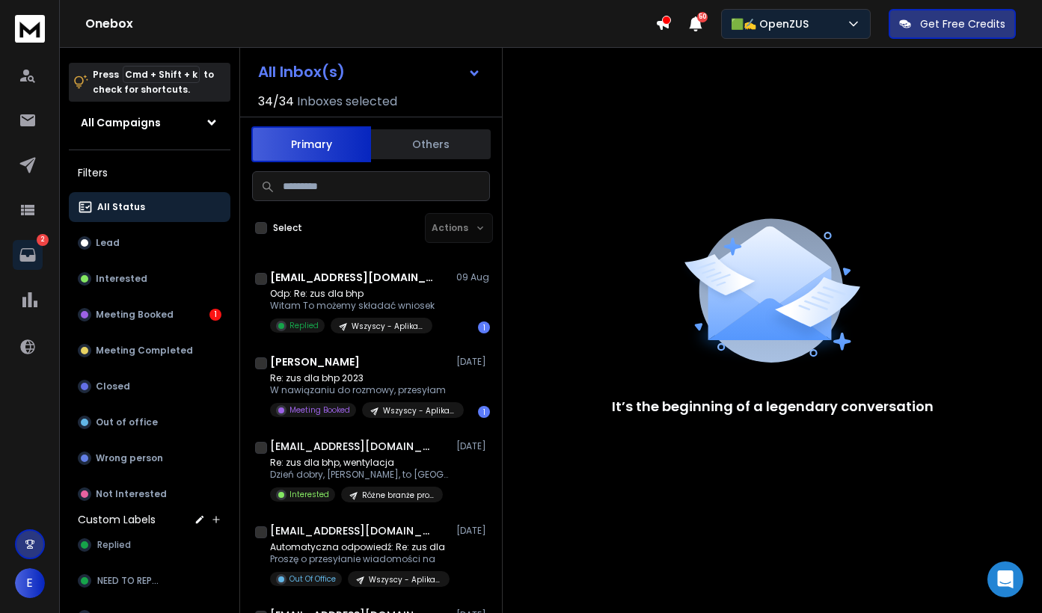
click at [766, 25] on p "🟩✍️ OpenZUS" at bounding box center [773, 23] width 84 height 15
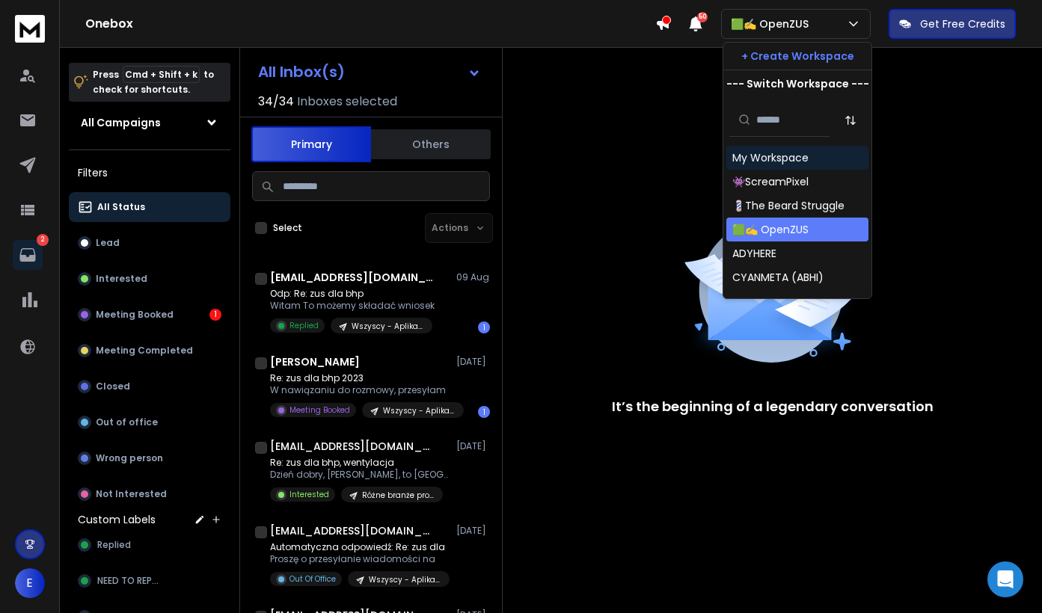
click at [787, 157] on div "My Workspace" at bounding box center [770, 157] width 76 height 15
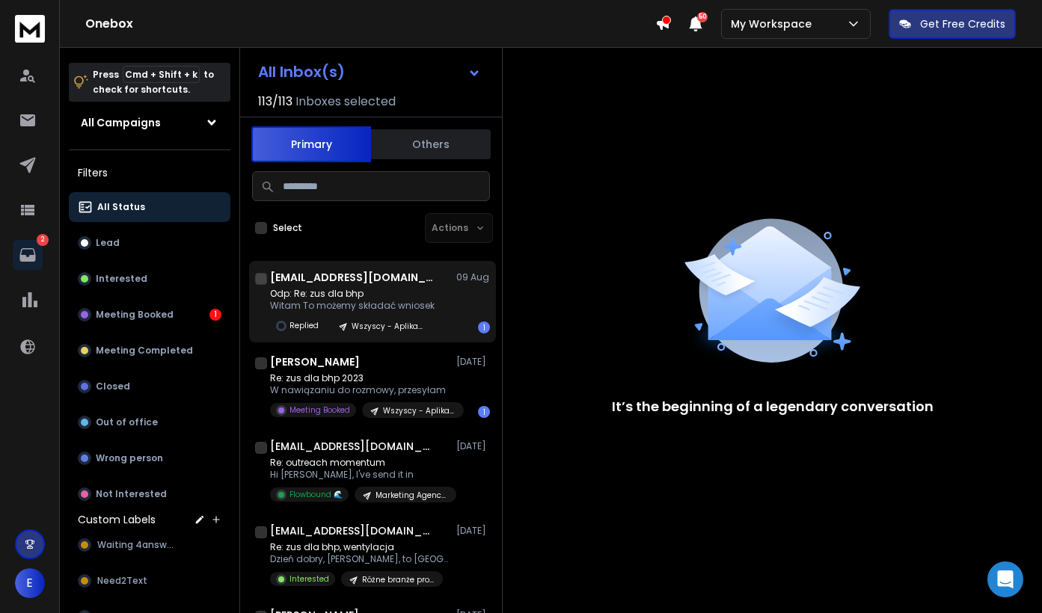
click at [431, 289] on div "Odp: Re: zus dla bhp Witam To możemy składać wniosek Replied Wszyscy - Aplikanc…" at bounding box center [380, 311] width 220 height 46
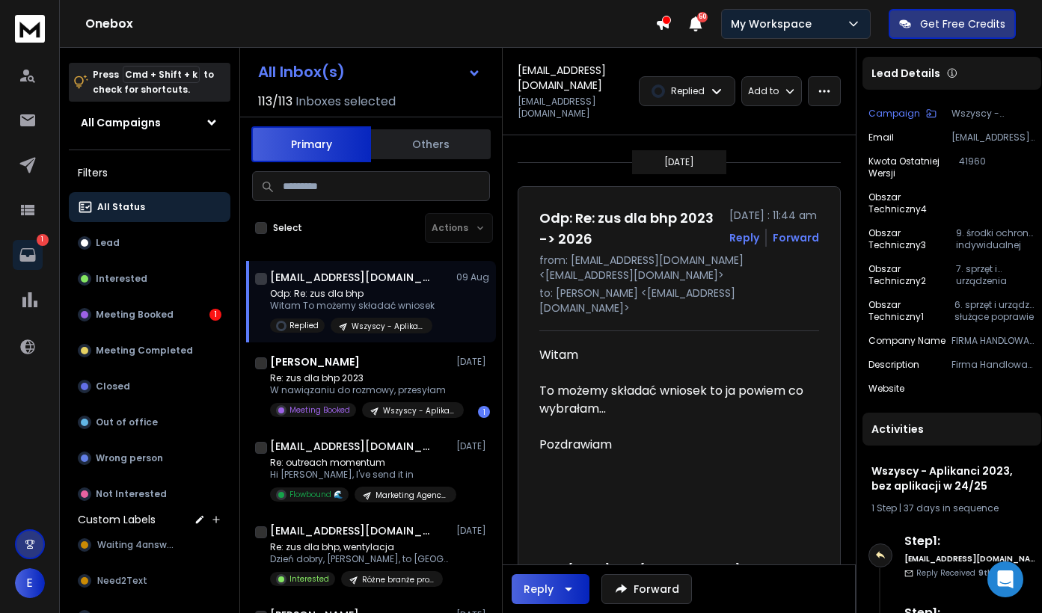
click at [775, 18] on p "My Workspace" at bounding box center [774, 23] width 87 height 15
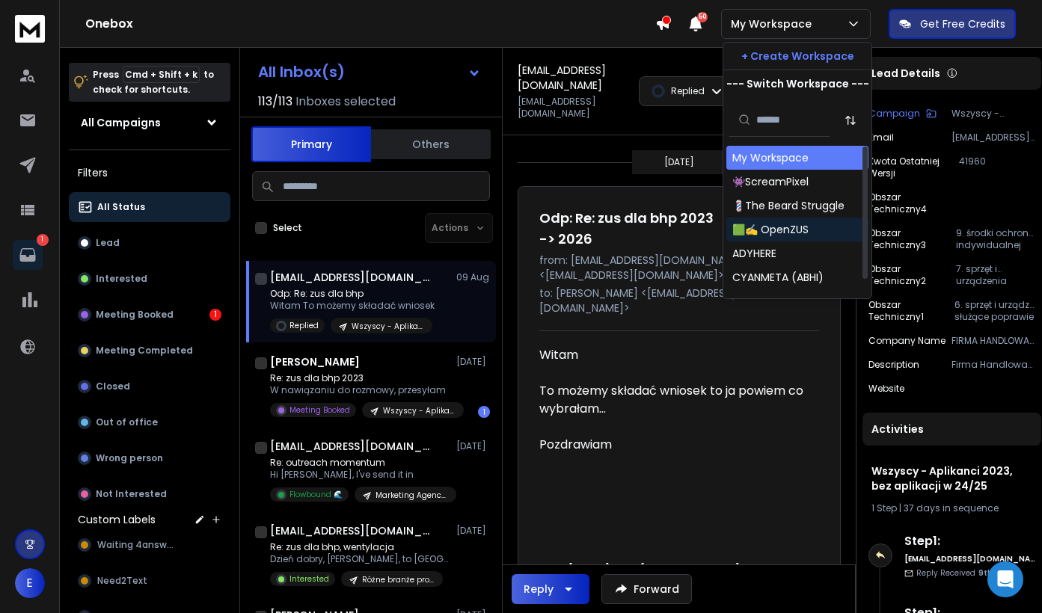
click at [772, 227] on div "🟩✍️ OpenZUS" at bounding box center [770, 229] width 76 height 15
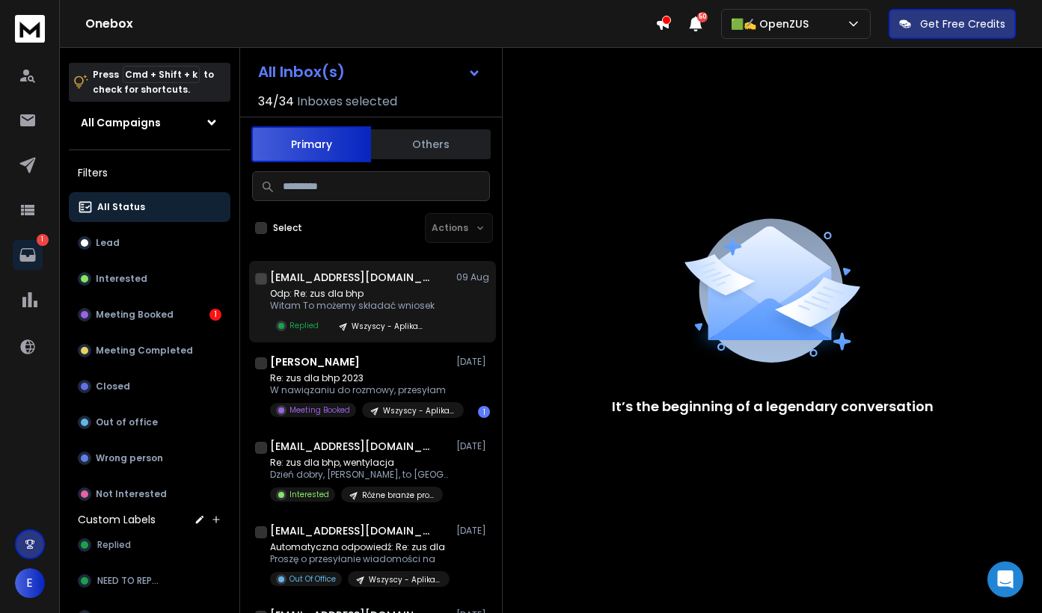
click at [446, 283] on div "[EMAIL_ADDRESS][DOMAIN_NAME] [DATE]" at bounding box center [380, 277] width 220 height 15
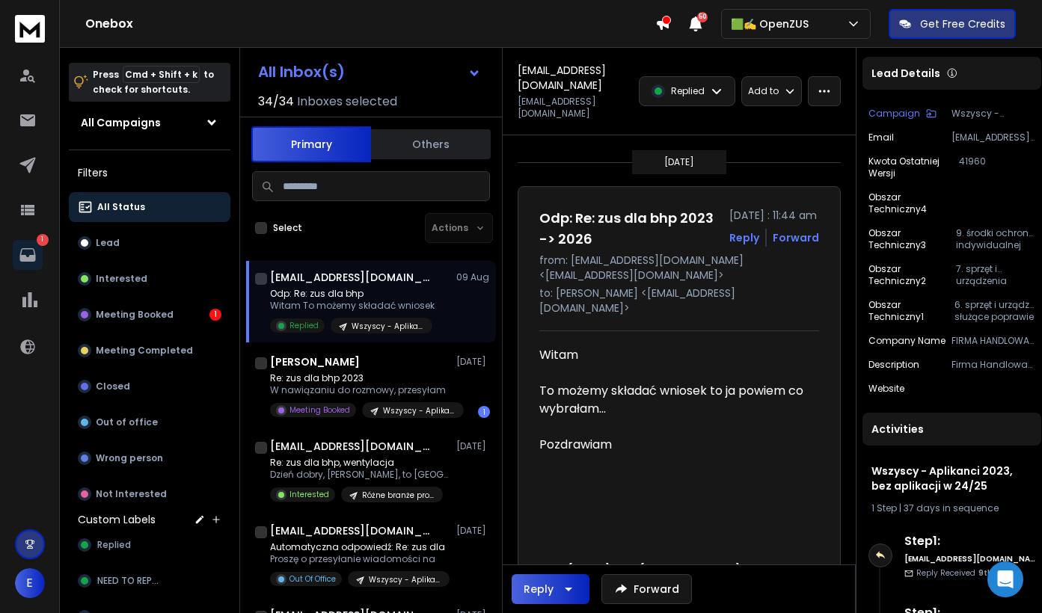
drag, startPoint x: 255, startPoint y: 281, endPoint x: 262, endPoint y: 276, distance: 9.1
click at [256, 281] on div "[EMAIL_ADDRESS][DOMAIN_NAME] [DATE] Odp: Re: zus dla bhp Witam To możemy składa…" at bounding box center [372, 302] width 247 height 82
click at [264, 281] on button "button" at bounding box center [261, 279] width 12 height 12
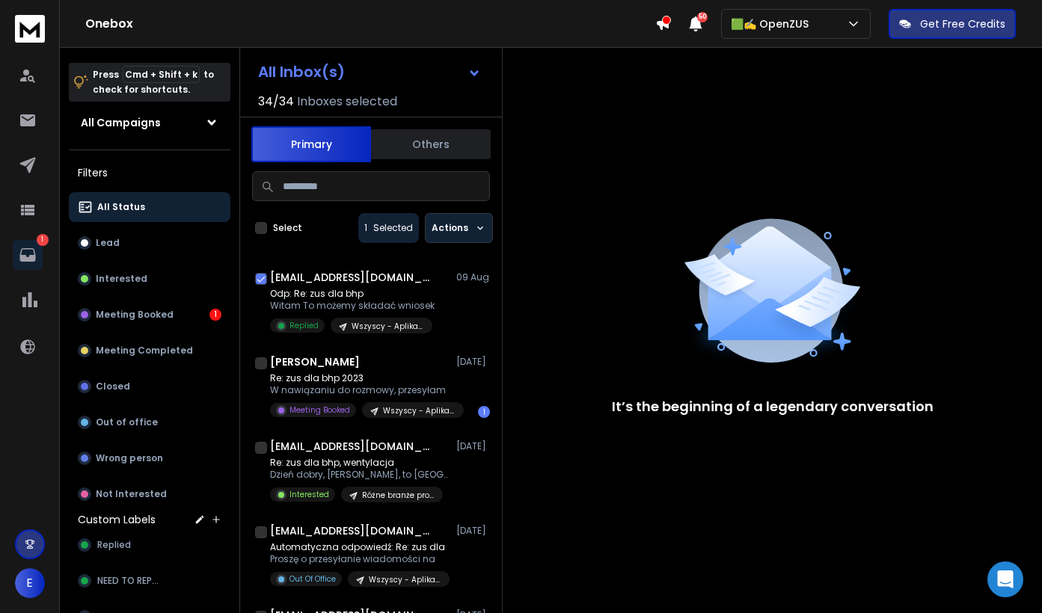
click at [457, 231] on p "Actions" at bounding box center [449, 228] width 37 height 12
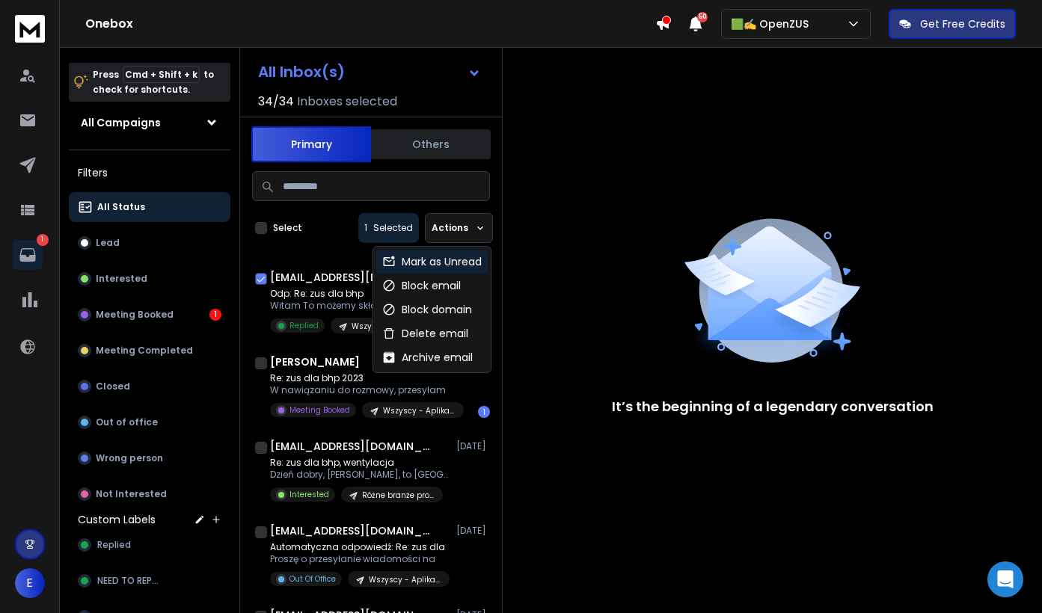
click at [438, 257] on div "Mark as Unread" at bounding box center [431, 261] width 99 height 15
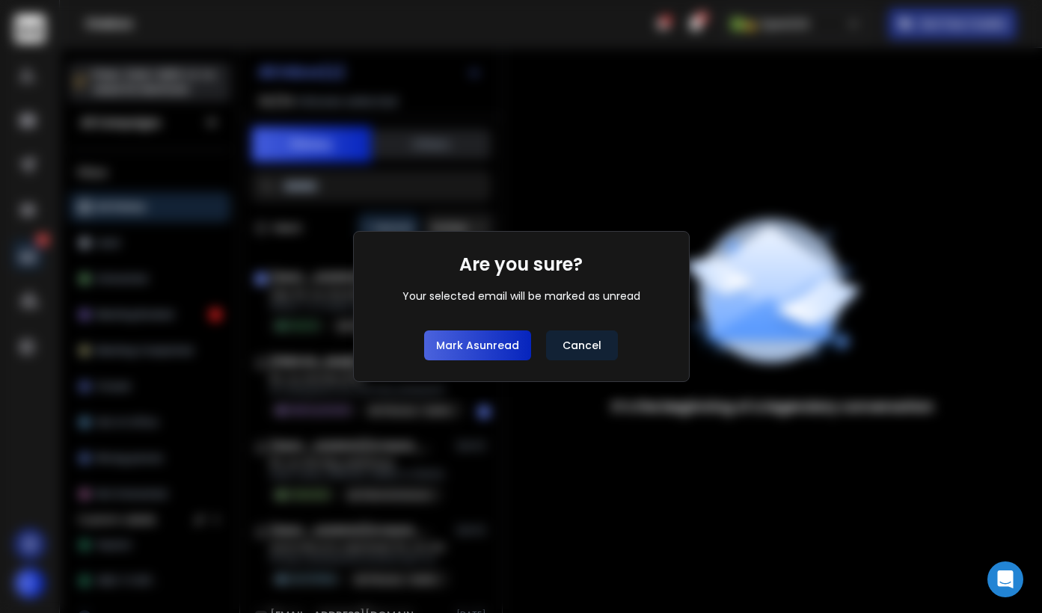
click at [496, 345] on p "Mark as unread" at bounding box center [477, 345] width 83 height 15
